Goal: Information Seeking & Learning: Check status

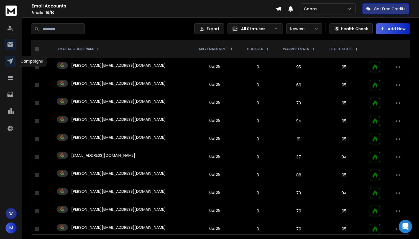
click at [9, 63] on icon at bounding box center [10, 61] width 7 height 7
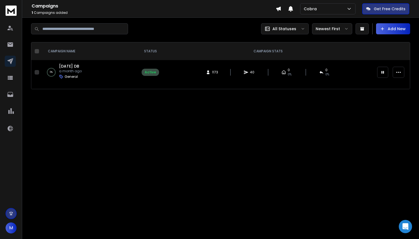
click at [69, 68] on span "[DATE] DB" at bounding box center [69, 66] width 20 height 6
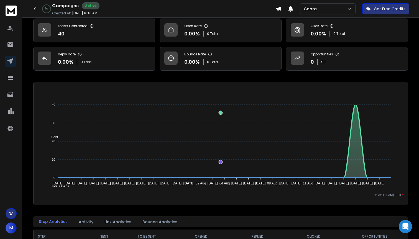
scroll to position [107, 0]
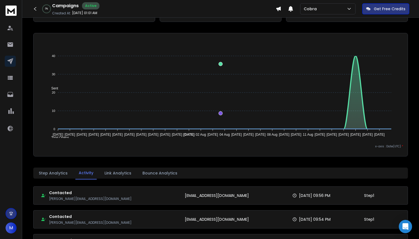
click at [85, 172] on button "Activity" at bounding box center [85, 173] width 21 height 13
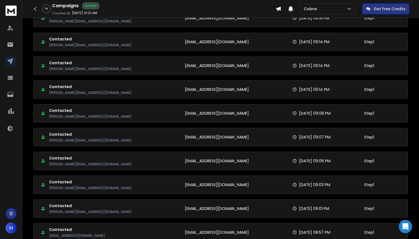
scroll to position [735, 0]
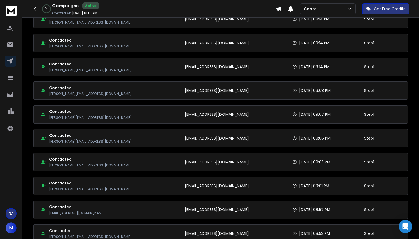
click at [124, 133] on div "Contacted amanda@cobrawrapgear.com" at bounding box center [112, 138] width 143 height 11
click at [122, 143] on div "Contacted amanda@cobrawrapgear.com" at bounding box center [112, 138] width 143 height 11
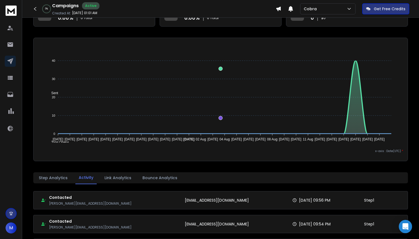
scroll to position [106, 0]
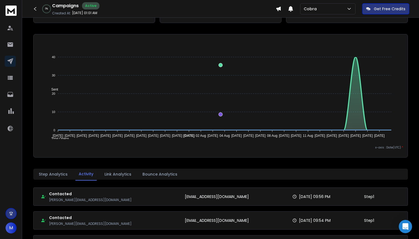
click at [121, 175] on button "Link Analytics" at bounding box center [117, 174] width 33 height 12
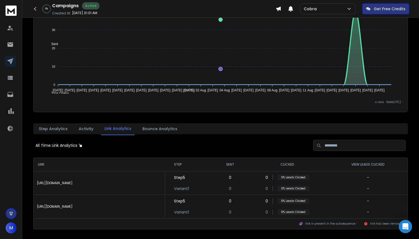
scroll to position [121, 0]
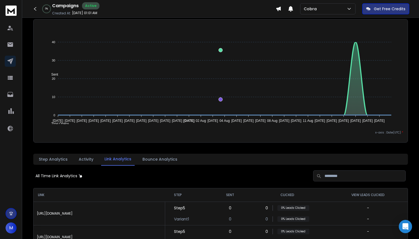
click at [155, 127] on div "Leads Contacted 40 Open Rate 0.00 % 0 Total Click Rate 0.00 % 0 Total Reply Rat…" at bounding box center [220, 109] width 374 height 306
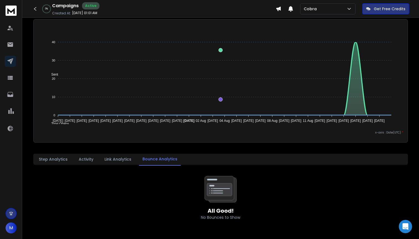
click at [68, 157] on div "Leads Contacted 40 Open Rate 0.00 % 0 Total Click Rate 0.00 % 0 Total Reply Rat…" at bounding box center [220, 93] width 374 height 275
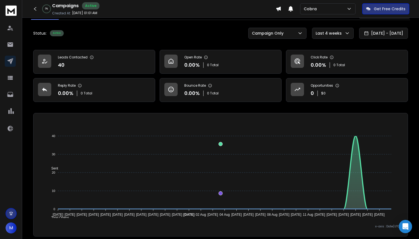
scroll to position [0, 0]
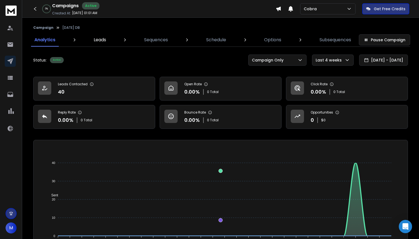
click at [99, 39] on p "Leads" at bounding box center [100, 40] width 12 height 7
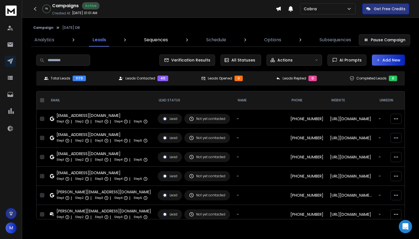
click at [155, 39] on p "Sequences" at bounding box center [156, 40] width 24 height 7
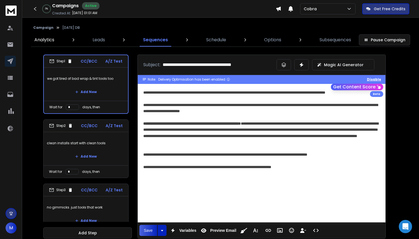
click at [50, 41] on p "Analytics" at bounding box center [44, 40] width 20 height 7
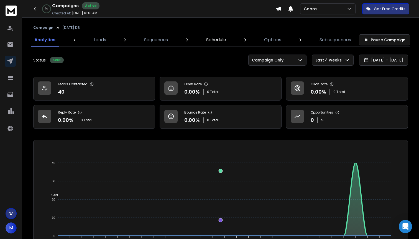
click at [218, 40] on p "Schedule" at bounding box center [216, 40] width 20 height 7
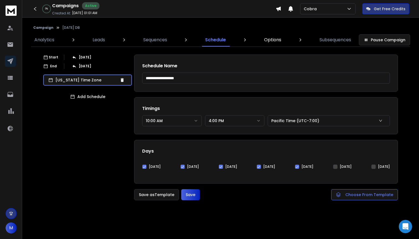
click at [264, 40] on link "Options" at bounding box center [272, 39] width 24 height 13
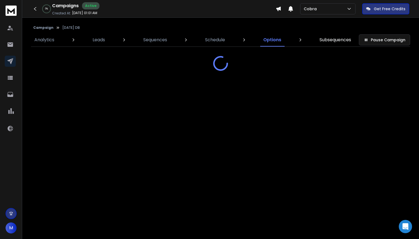
select select "*"
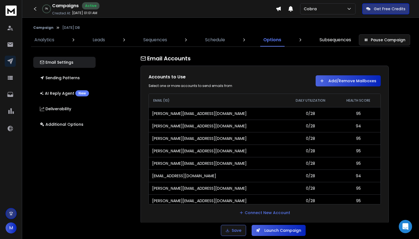
click at [322, 42] on p "Subsequences" at bounding box center [335, 40] width 32 height 7
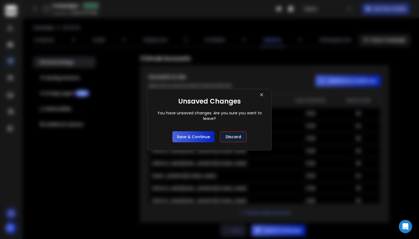
click at [232, 135] on button "Discard" at bounding box center [233, 136] width 27 height 11
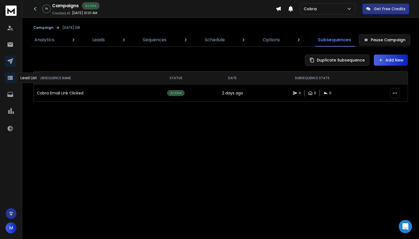
click at [11, 82] on link at bounding box center [10, 77] width 11 height 11
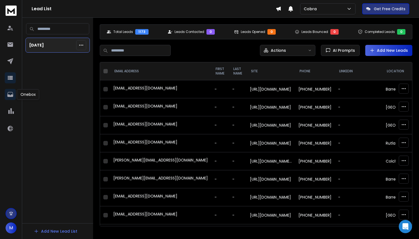
click at [11, 97] on icon at bounding box center [10, 94] width 6 height 5
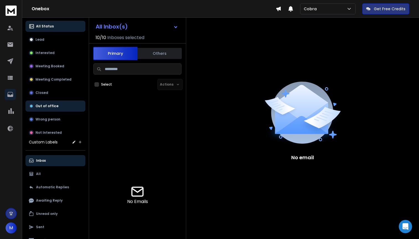
scroll to position [66, 0]
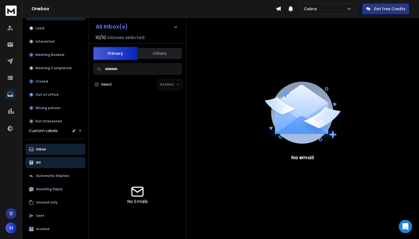
click at [56, 161] on button "All" at bounding box center [55, 162] width 60 height 11
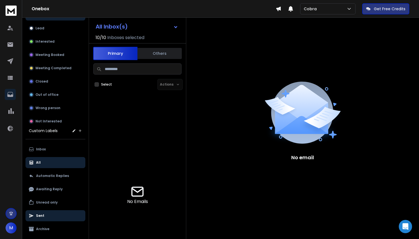
click at [60, 216] on button "Sent" at bounding box center [55, 215] width 60 height 11
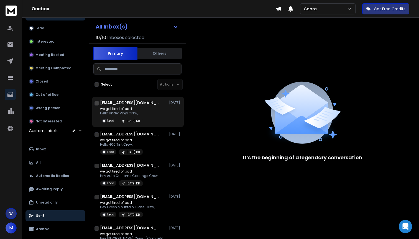
click at [147, 109] on div "we got tired of bad Hello Under Vinyl Crew, Lead June 25 DB" at bounding box center [140, 115] width 81 height 17
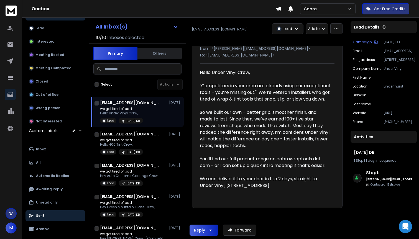
scroll to position [40, 0]
click at [298, 164] on div "Hello Under Vinyl Crew, "Competitors in your area are already using our excepti…" at bounding box center [267, 134] width 135 height 131
click at [293, 183] on div "Hello Under Vinyl Crew, "Competitors in your area are already using our excepti…" at bounding box center [267, 134] width 135 height 131
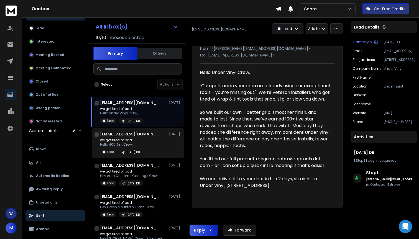
click at [140, 144] on p "Hello 400 Tint Crew," at bounding box center [121, 144] width 43 height 4
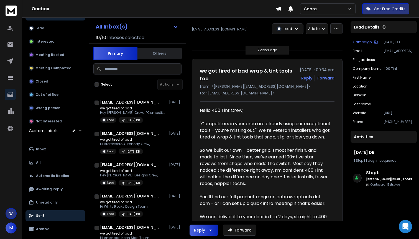
scroll to position [126, 0]
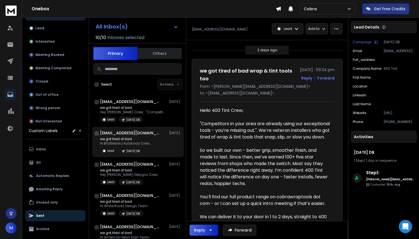
click at [150, 139] on p "we got tired of bad" at bounding box center [125, 139] width 50 height 4
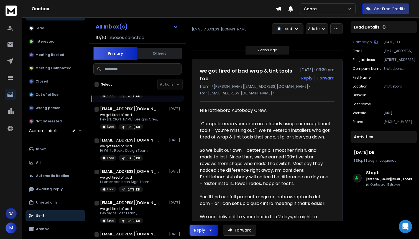
scroll to position [186, 0]
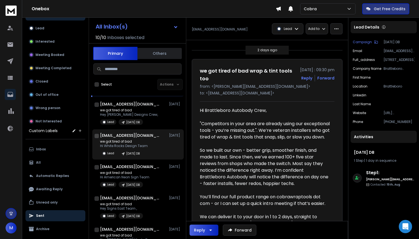
click at [158, 140] on div "we got tired of bad Hi White Rocks Design Team Lead June 25 DB" at bounding box center [140, 147] width 81 height 17
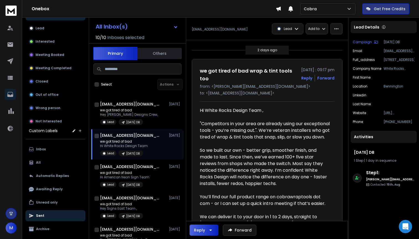
scroll to position [0, 0]
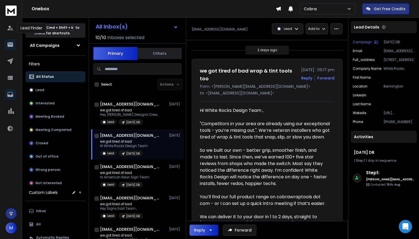
click at [11, 49] on link at bounding box center [10, 44] width 11 height 11
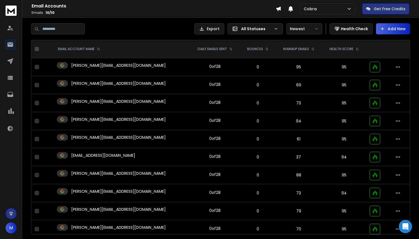
click at [16, 65] on div at bounding box center [11, 62] width 13 height 13
click at [12, 62] on icon at bounding box center [10, 61] width 7 height 7
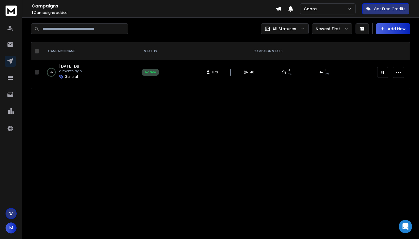
click at [81, 66] on h1 "June 25 DB" at bounding box center [70, 66] width 23 height 6
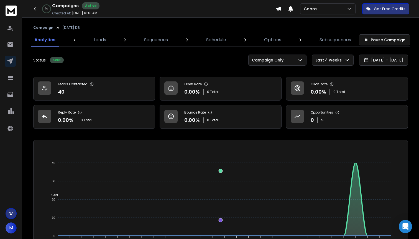
scroll to position [107, 0]
